Goal: Task Accomplishment & Management: Manage account settings

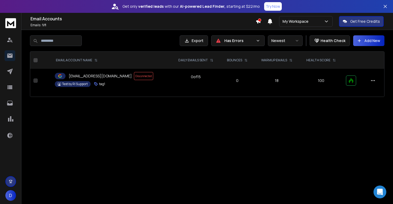
click at [364, 40] on button "Add New" at bounding box center [368, 40] width 31 height 11
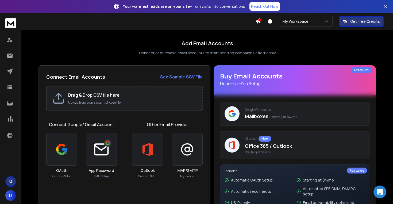
click at [58, 151] on icon at bounding box center [61, 149] width 11 height 11
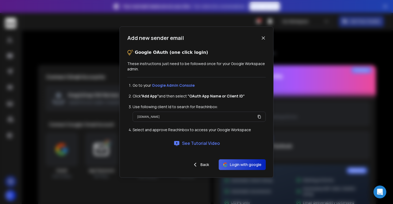
click at [235, 163] on button "Login with google" at bounding box center [242, 164] width 47 height 11
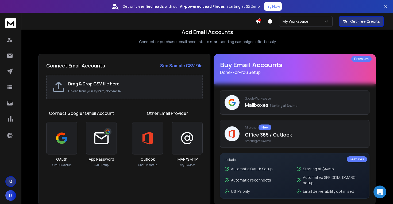
scroll to position [12, 0]
